Goal: Task Accomplishment & Management: Manage account settings

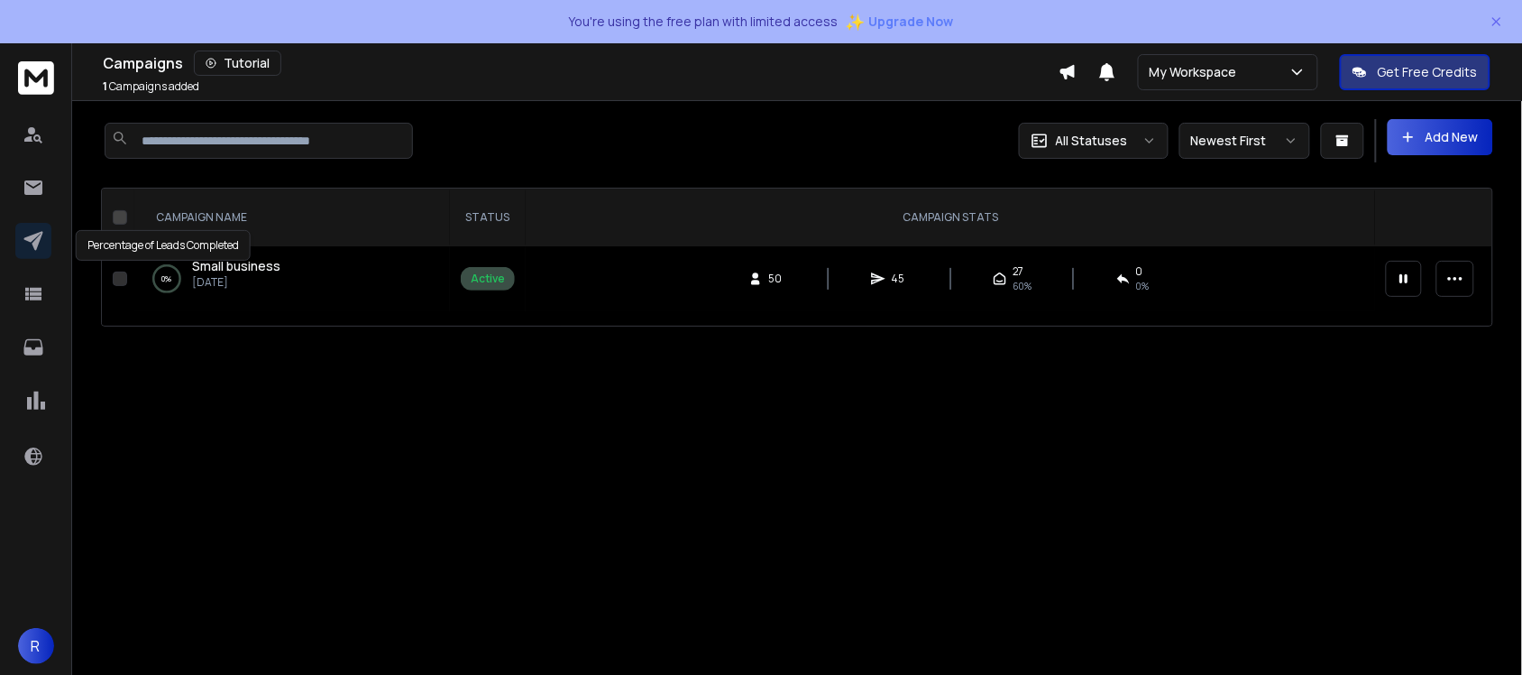
click at [162, 282] on p "0 %" at bounding box center [167, 279] width 10 height 18
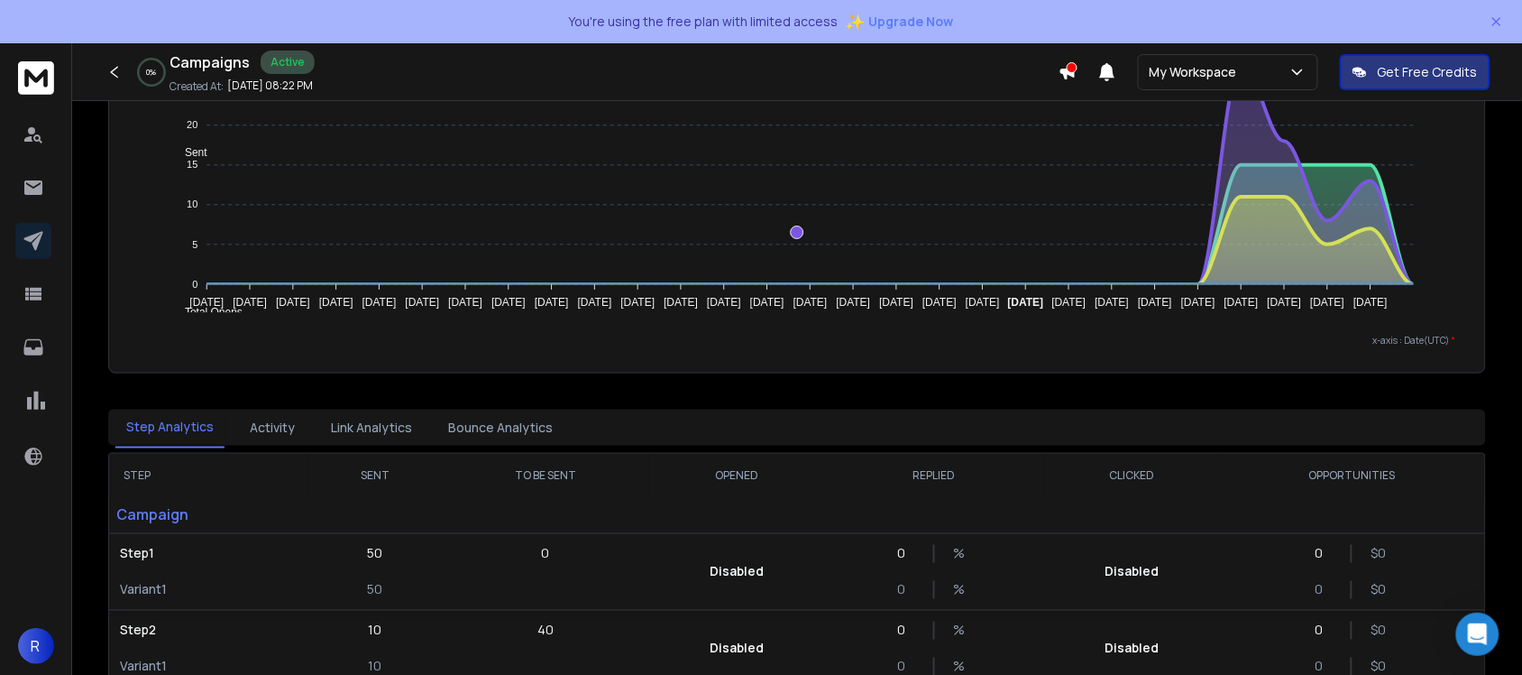
scroll to position [517, 0]
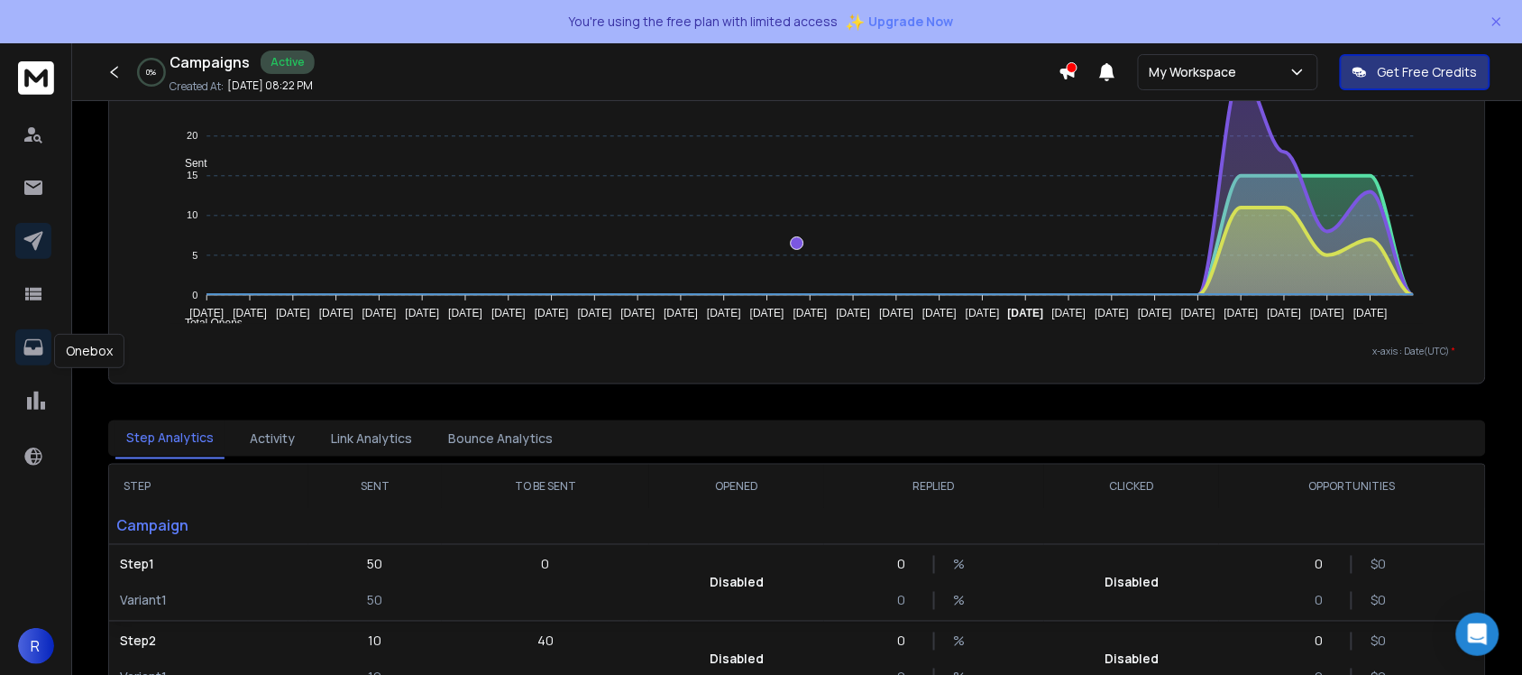
click at [41, 345] on icon at bounding box center [34, 347] width 22 height 22
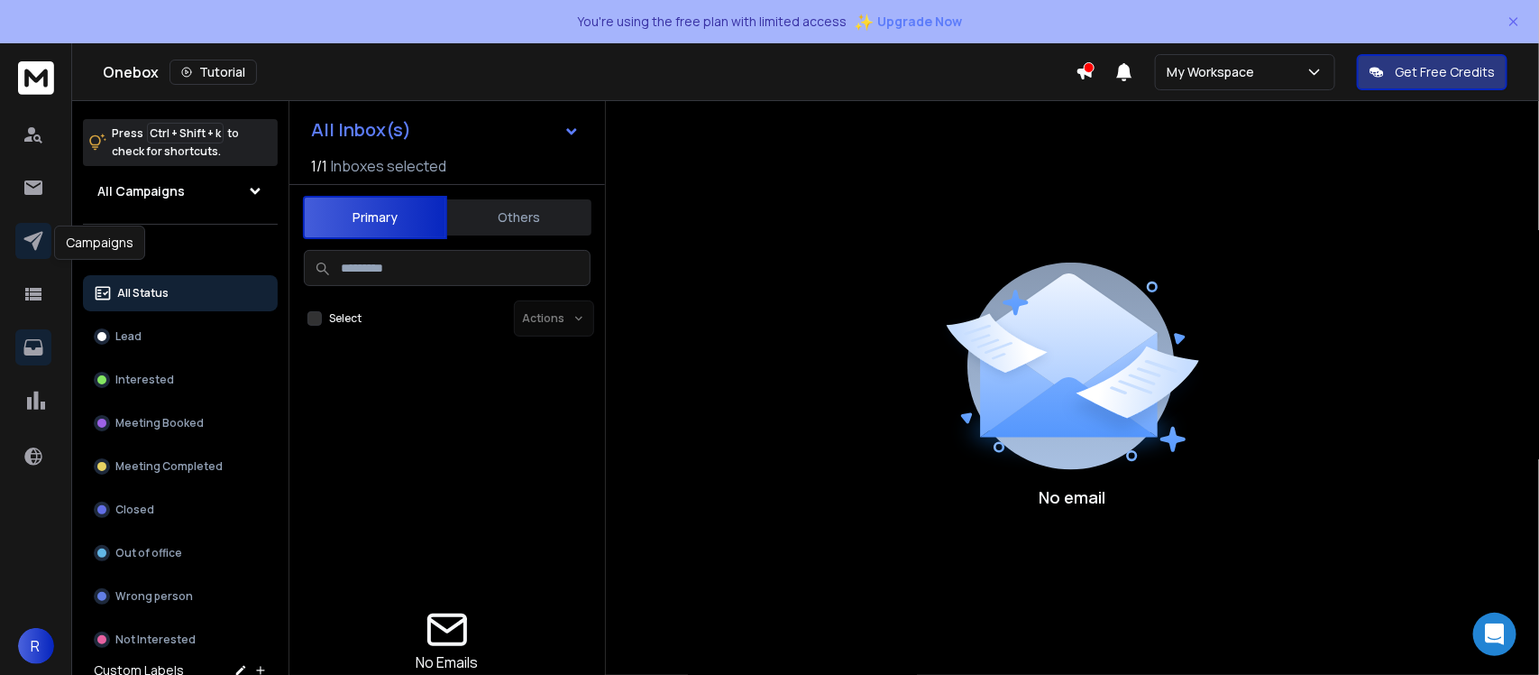
click at [25, 241] on icon at bounding box center [32, 241] width 19 height 19
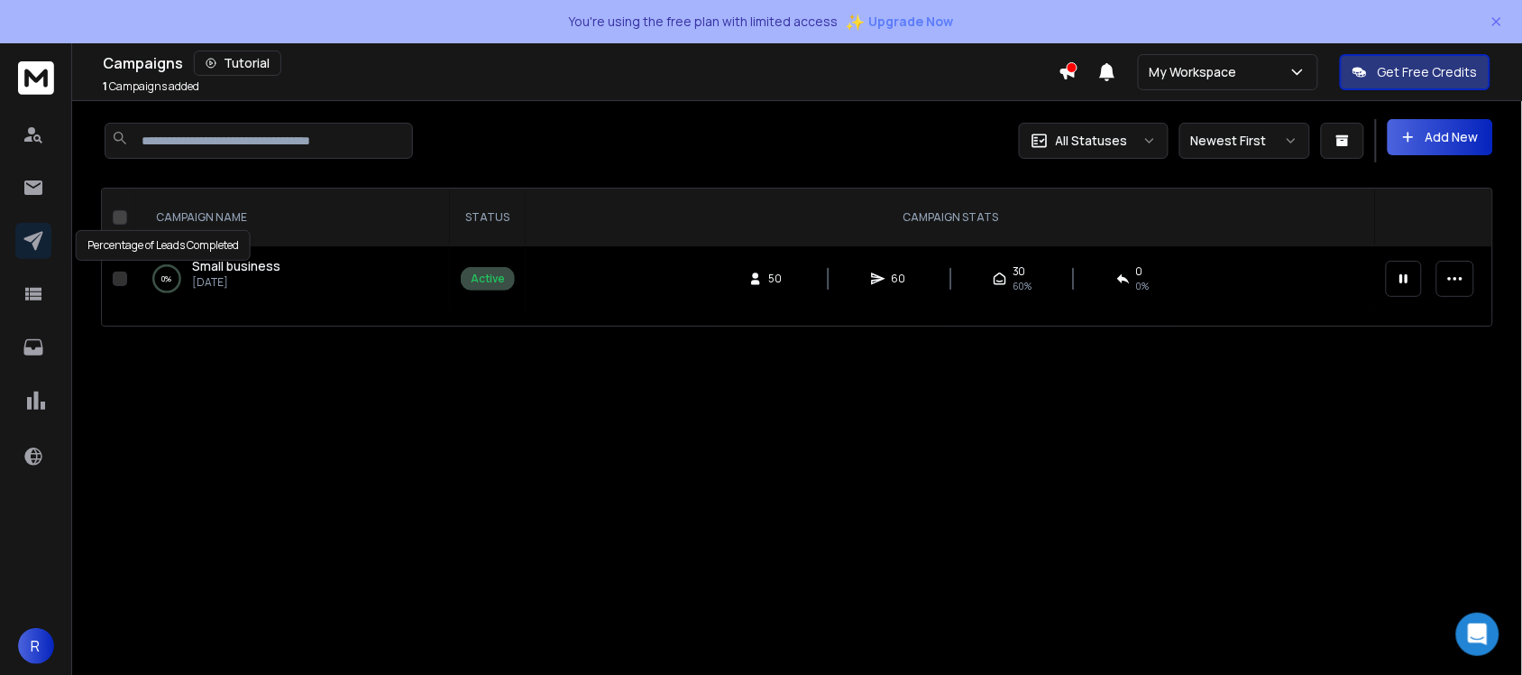
click at [167, 271] on p "0 %" at bounding box center [167, 279] width 10 height 18
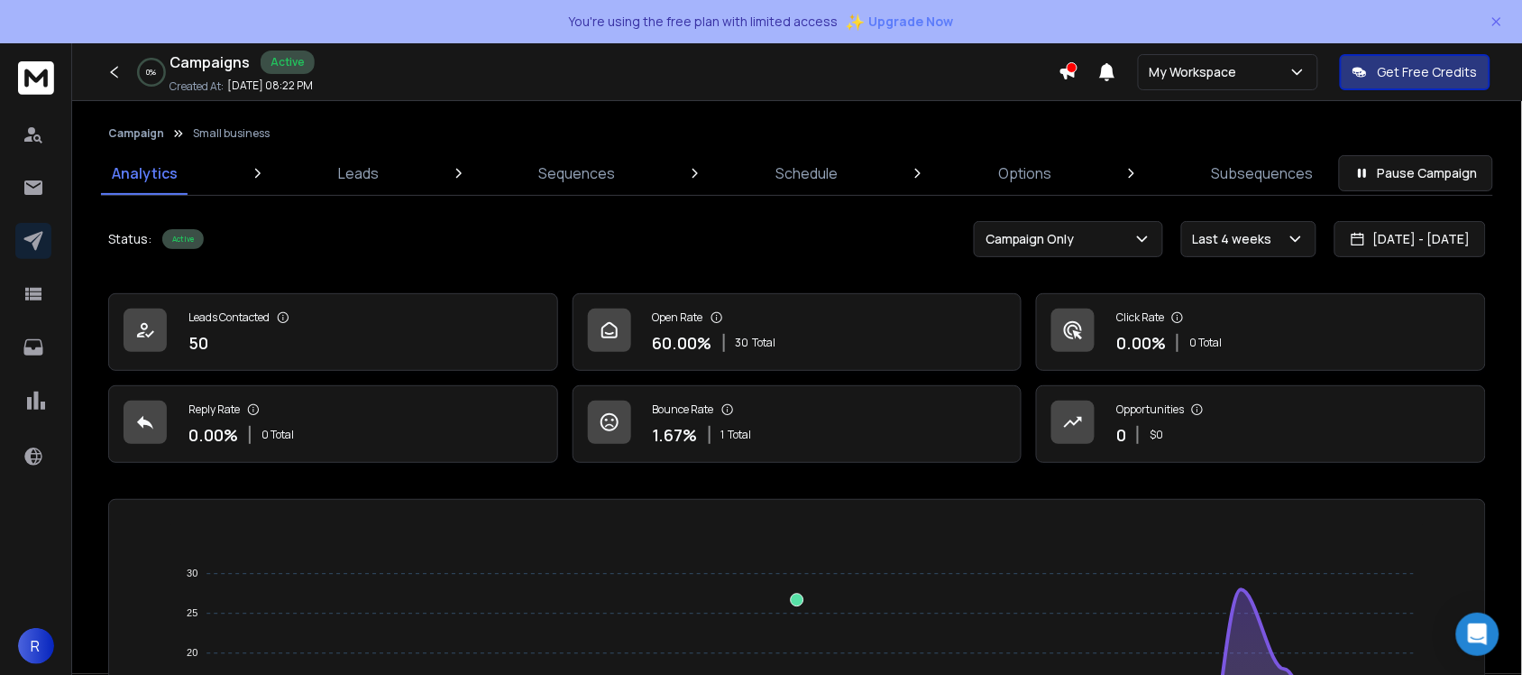
scroll to position [574, 0]
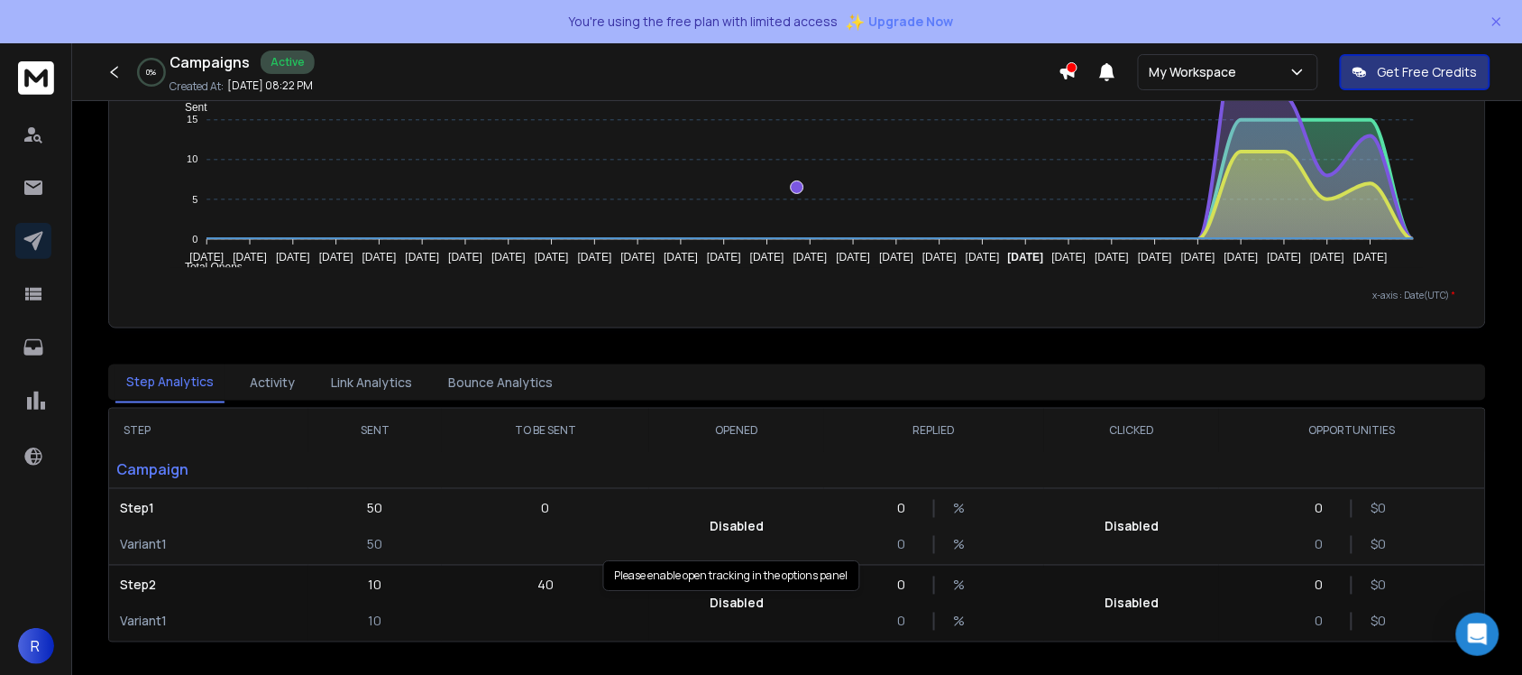
click at [726, 602] on p "Disabled" at bounding box center [737, 603] width 54 height 18
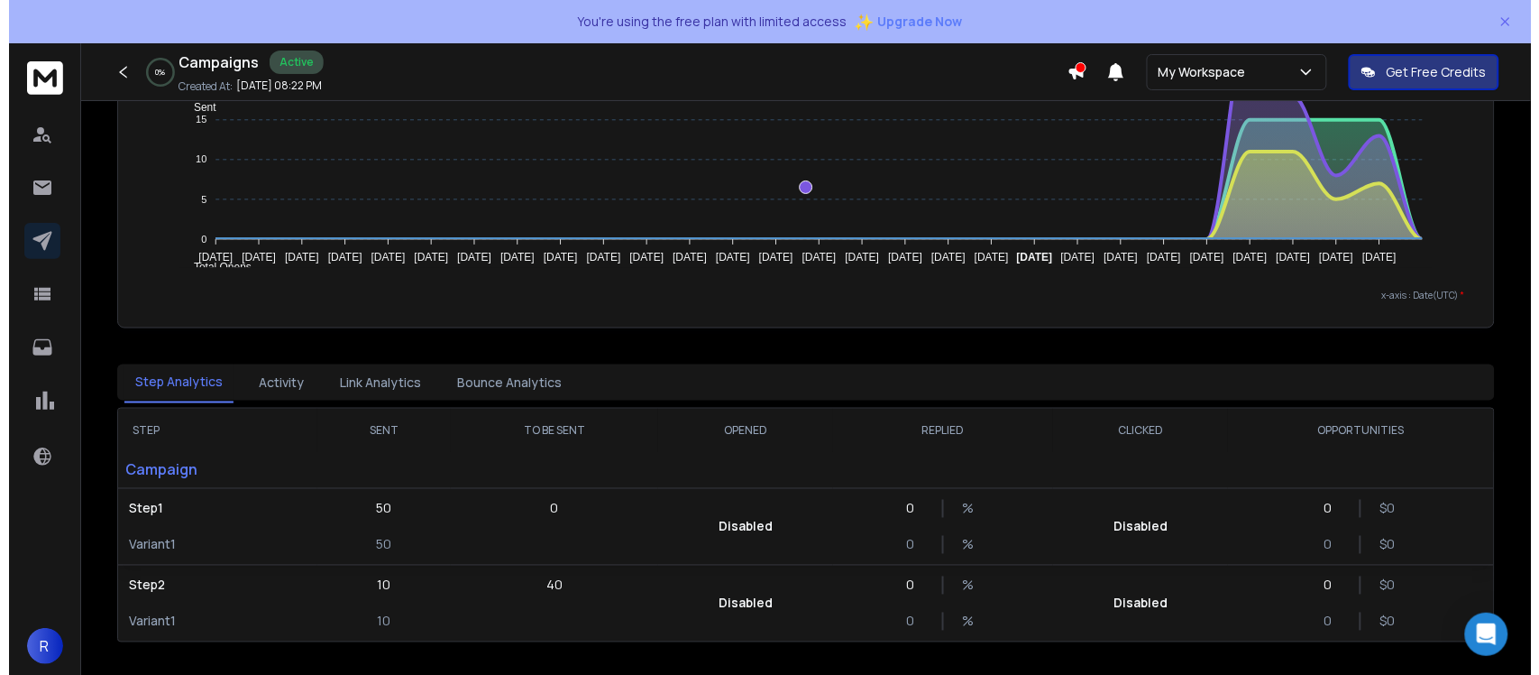
scroll to position [0, 0]
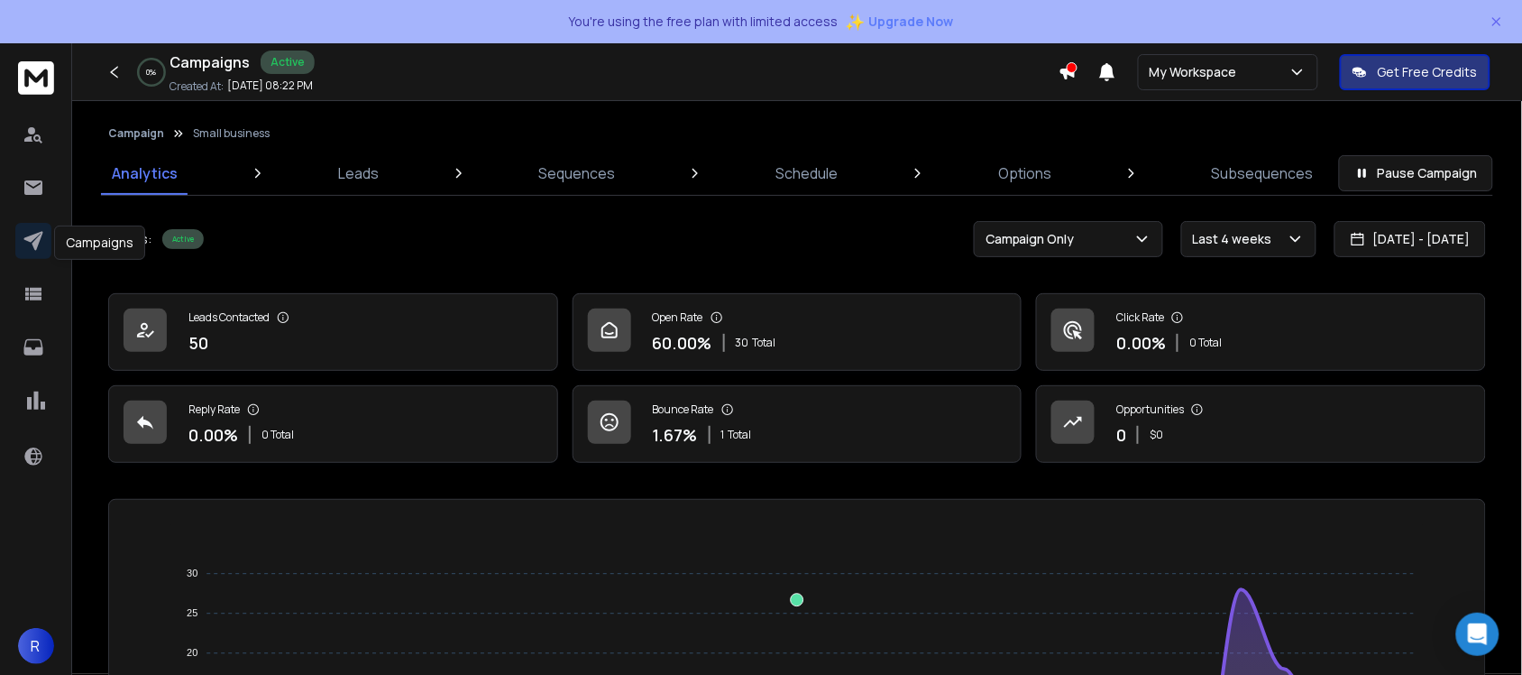
click at [32, 245] on icon at bounding box center [32, 241] width 19 height 19
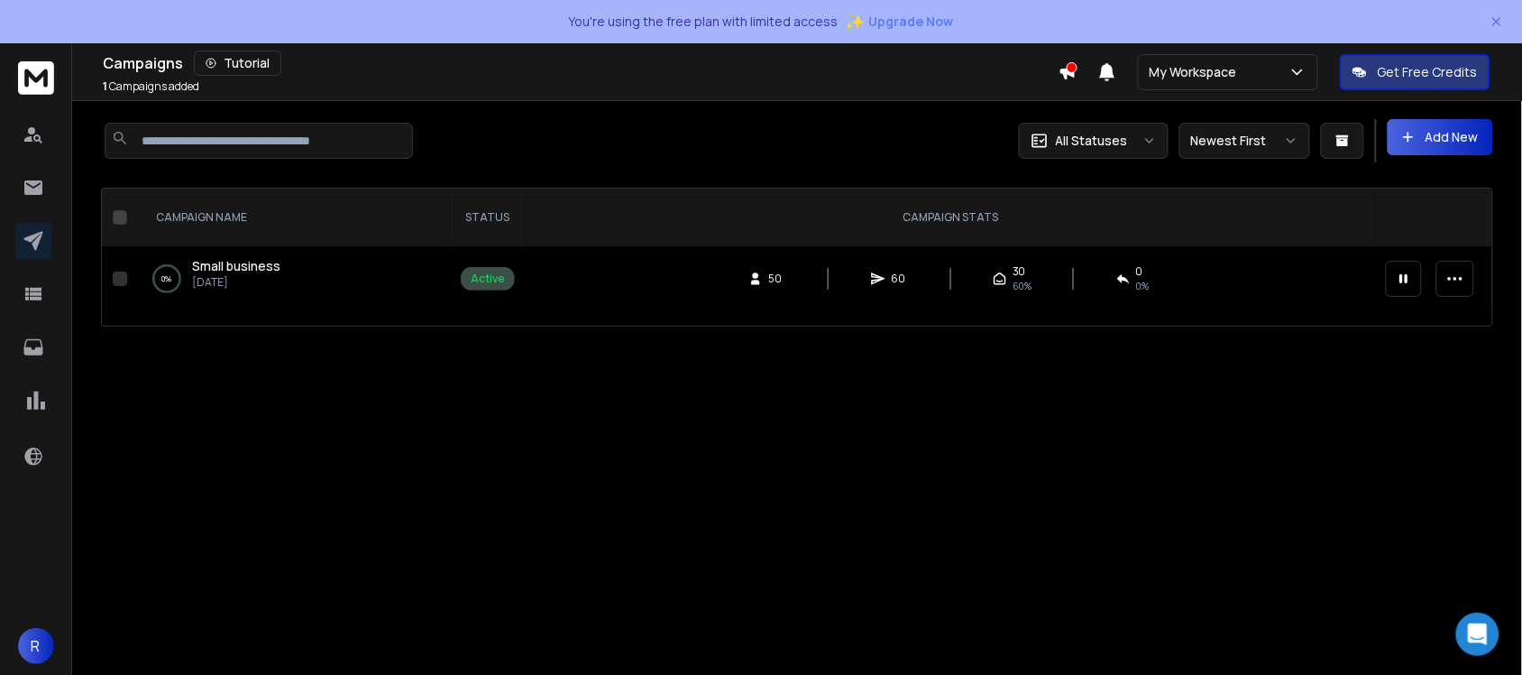
click at [181, 263] on div "0 % Small business [DATE]" at bounding box center [292, 278] width 280 height 43
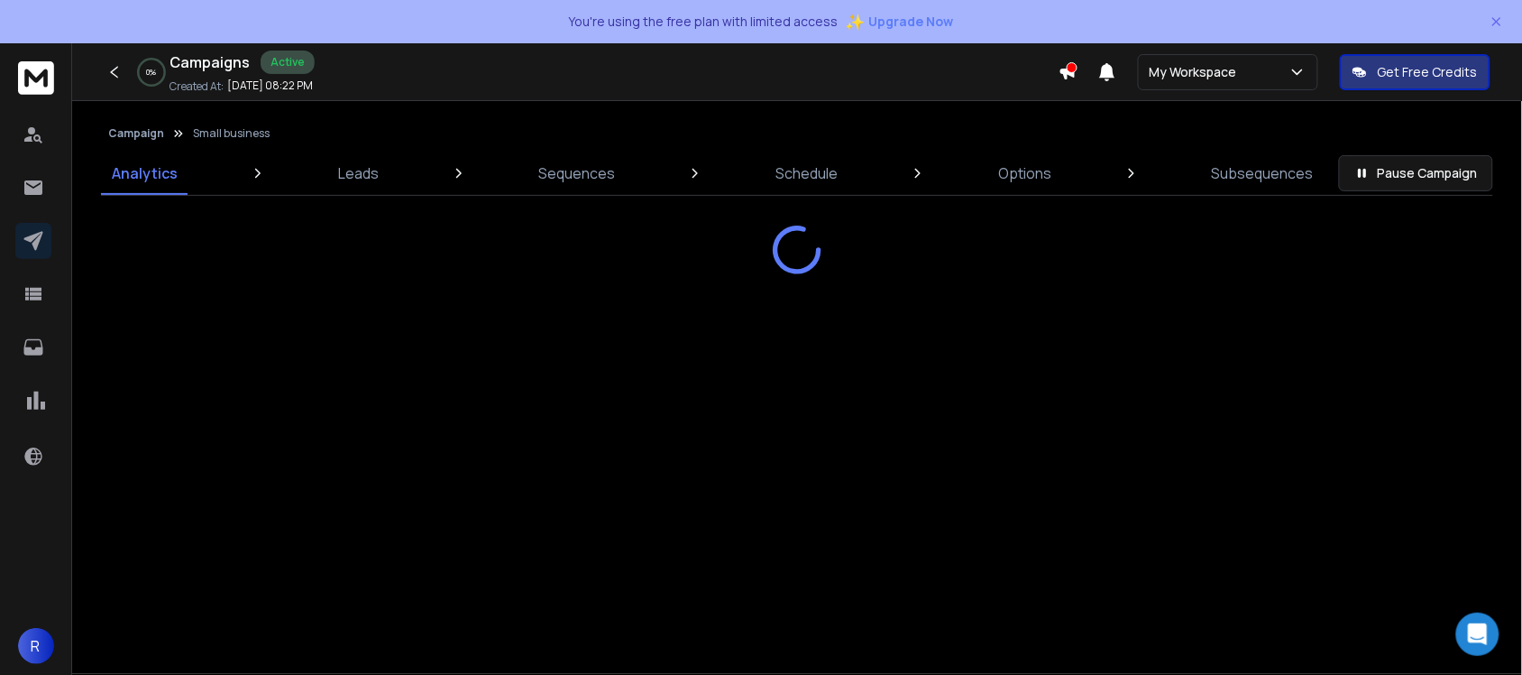
click at [173, 284] on div at bounding box center [797, 558] width 1378 height 675
click at [1028, 179] on p "Options" at bounding box center [1024, 173] width 53 height 22
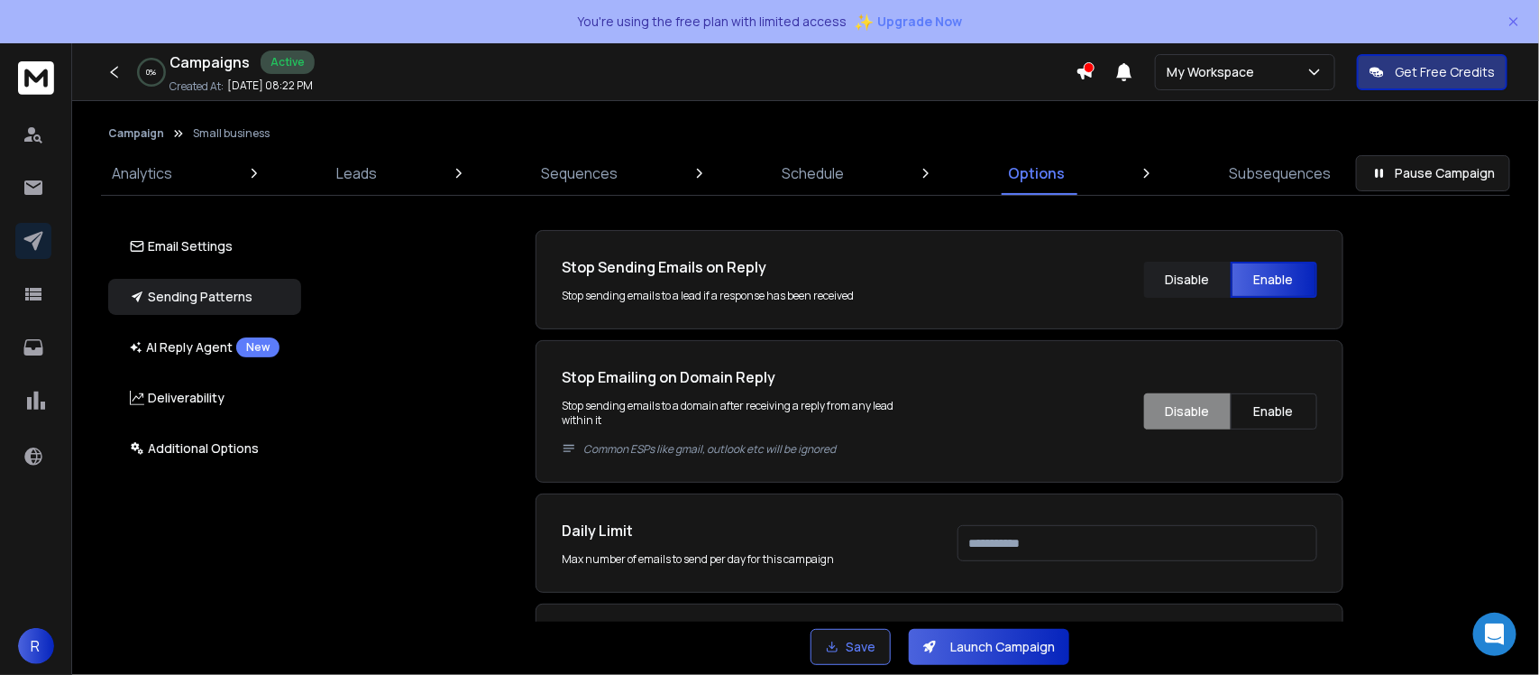
scroll to position [349, 0]
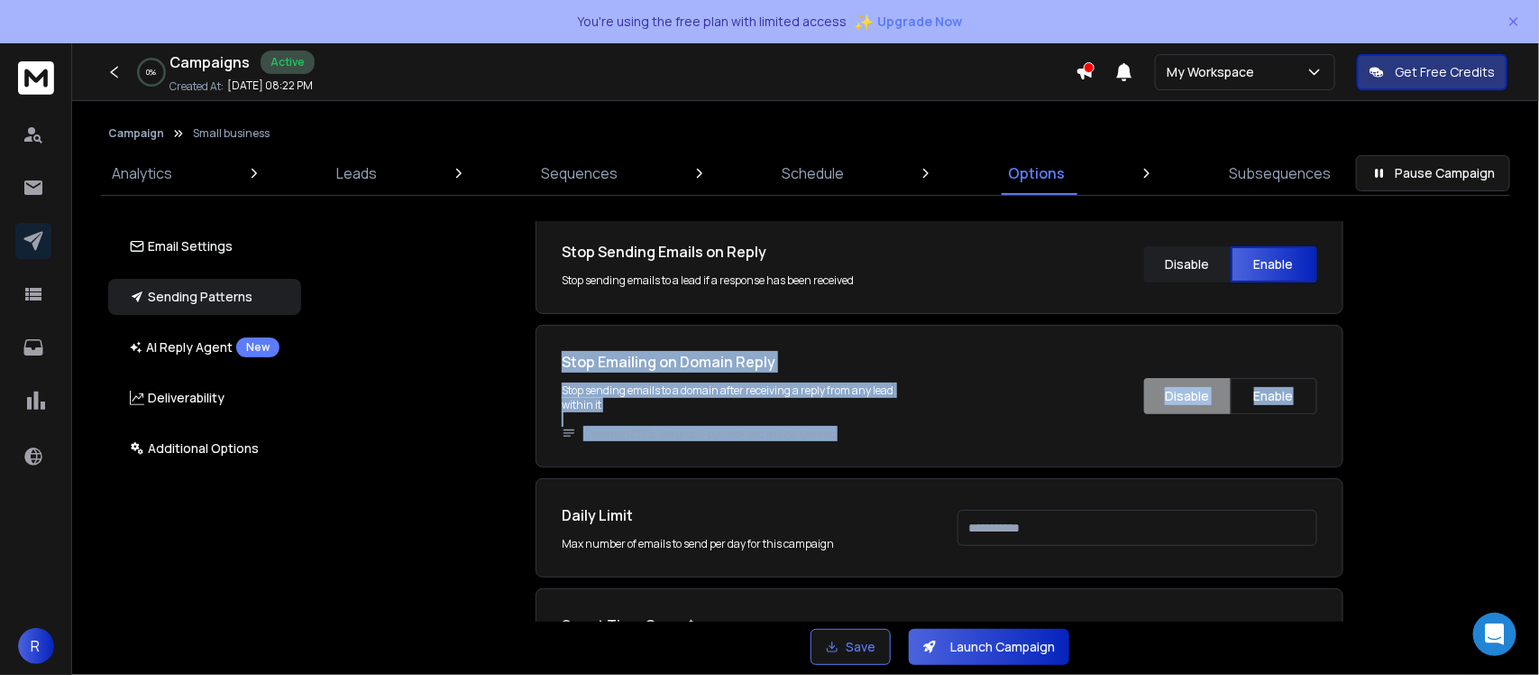
drag, startPoint x: 534, startPoint y: 343, endPoint x: 1461, endPoint y: 444, distance: 932.6
click at [1461, 444] on div "**********" at bounding box center [950, 421] width 1241 height 400
copy div "Stop Emailing on Domain Reply Stop sending emails to a domain after receiving a…"
click at [1098, 435] on div "Stop Emailing on Domain Reply Stop sending emails to a domain after receiving a…" at bounding box center [940, 396] width 756 height 90
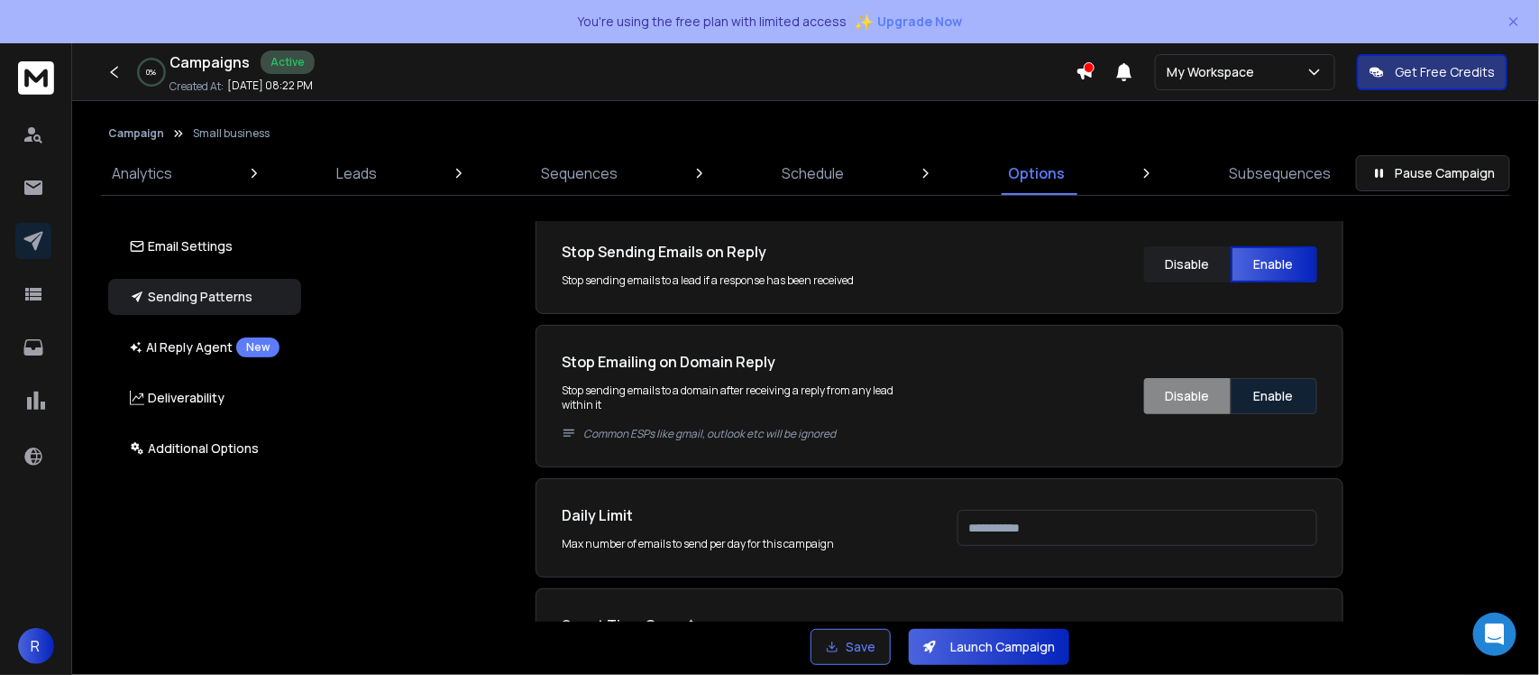
click at [1255, 403] on button "Enable" at bounding box center [1274, 396] width 87 height 36
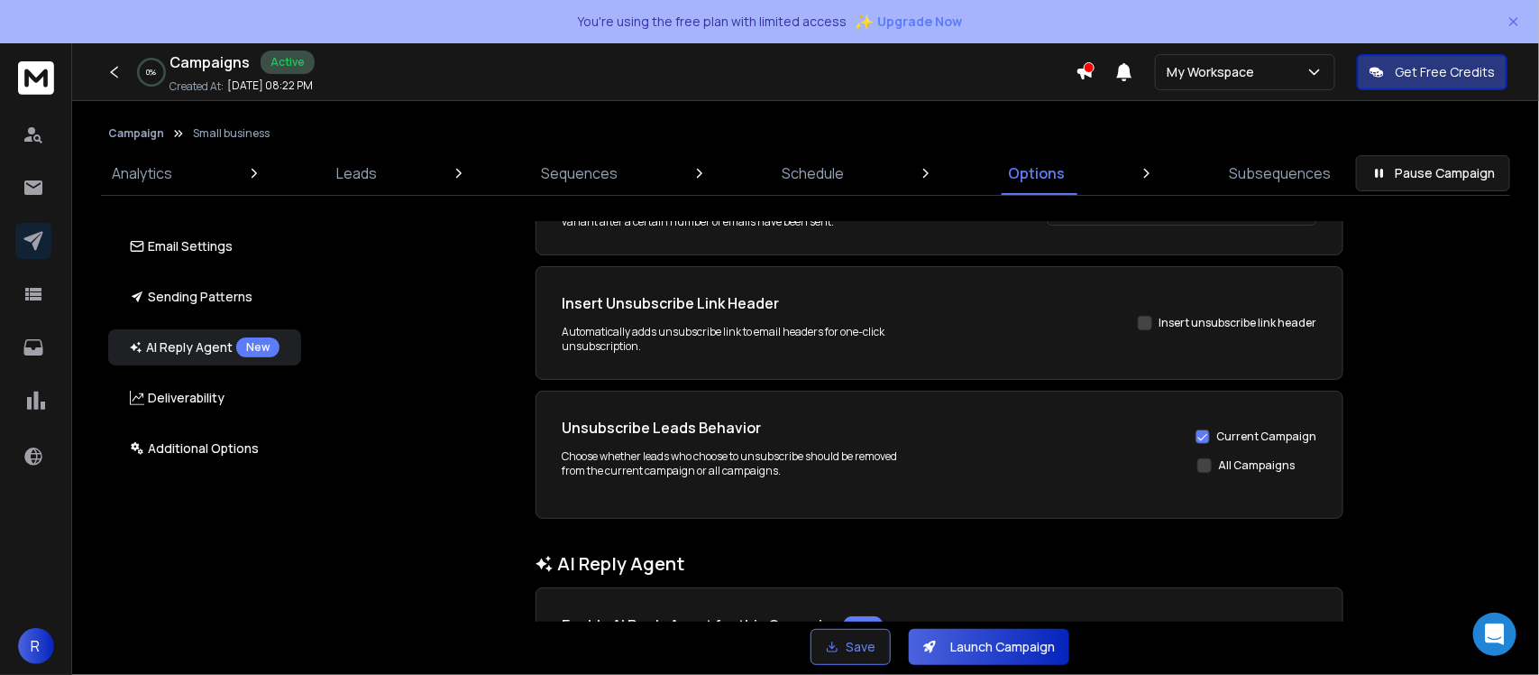
scroll to position [1245, 0]
